Goal: Communication & Community: Answer question/provide support

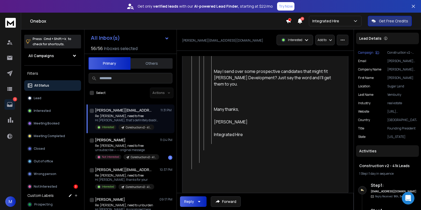
scroll to position [899, 0]
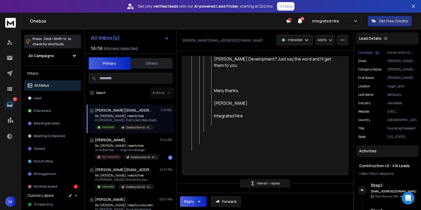
click at [269, 181] on span "4" at bounding box center [269, 183] width 3 height 4
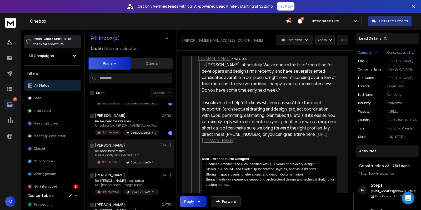
scroll to position [0, 0]
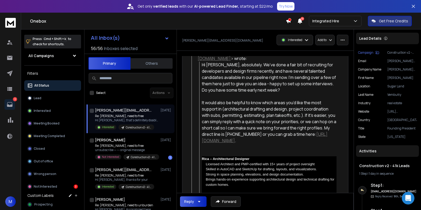
click at [131, 124] on div "Re: [PERSON_NAME], need to free Hi [PERSON_NAME], that's definitely doable. Int…" at bounding box center [126, 122] width 63 height 16
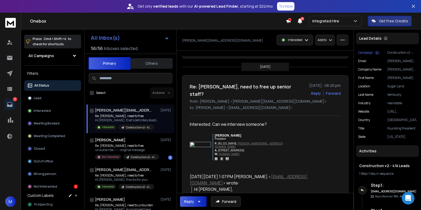
scroll to position [2785, 0]
drag, startPoint x: 215, startPoint y: 106, endPoint x: 261, endPoint y: 124, distance: 49.6
click at [261, 134] on tbody "[PERSON_NAME] President P. 281.221.2699 E. [PERSON_NAME][EMAIL_ADDRESS][DOMAIN_…" at bounding box center [251, 147] width 73 height 27
click at [261, 158] on td at bounding box center [251, 159] width 73 height 3
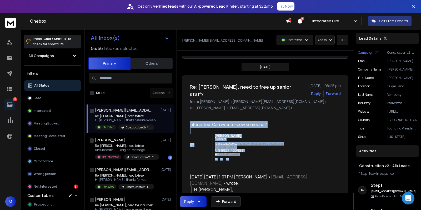
drag, startPoint x: 261, startPoint y: 124, endPoint x: 194, endPoint y: 90, distance: 75.4
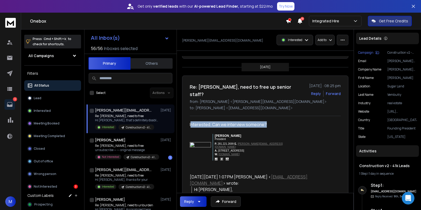
drag, startPoint x: 190, startPoint y: 91, endPoint x: 278, endPoint y: 134, distance: 96.8
drag, startPoint x: 278, startPoint y: 134, endPoint x: 229, endPoint y: 99, distance: 59.6
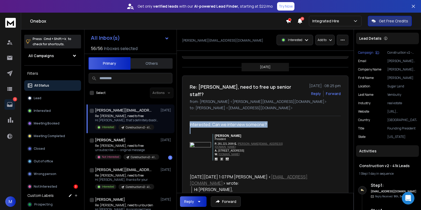
click at [229, 128] on div at bounding box center [263, 131] width 147 height 6
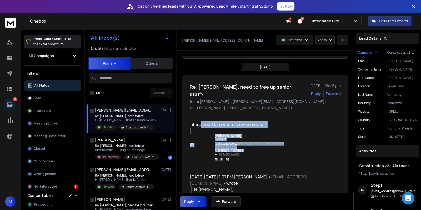
drag, startPoint x: 201, startPoint y: 94, endPoint x: 264, endPoint y: 126, distance: 70.9
click at [264, 126] on div "Interested. Can we interview someone? [PERSON_NAME] President P. 281.221.2699 E…" at bounding box center [263, 144] width 147 height 46
click at [264, 158] on td at bounding box center [251, 159] width 73 height 3
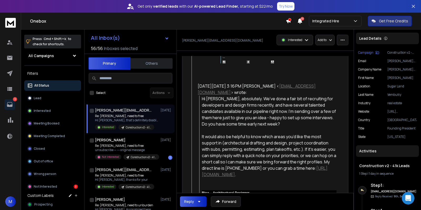
scroll to position [0, 0]
